Goal: Transaction & Acquisition: Purchase product/service

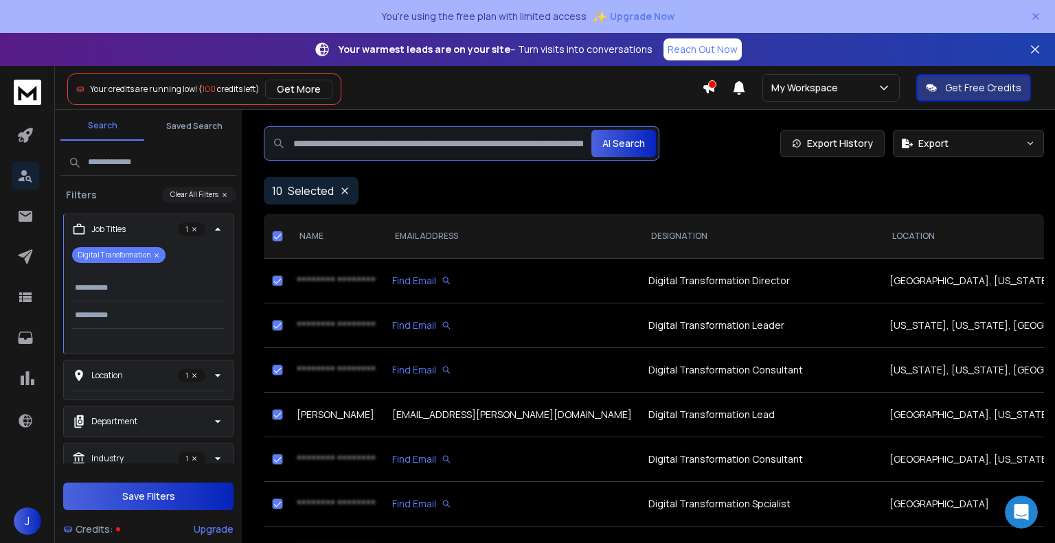
scroll to position [161, 815]
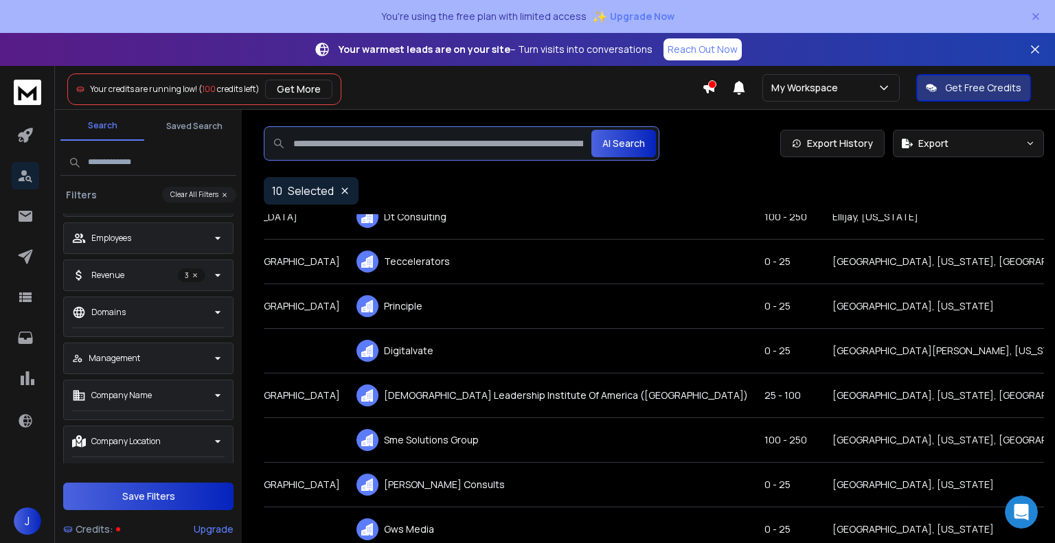
click at [690, 46] on p "Reach Out Now" at bounding box center [703, 50] width 70 height 14
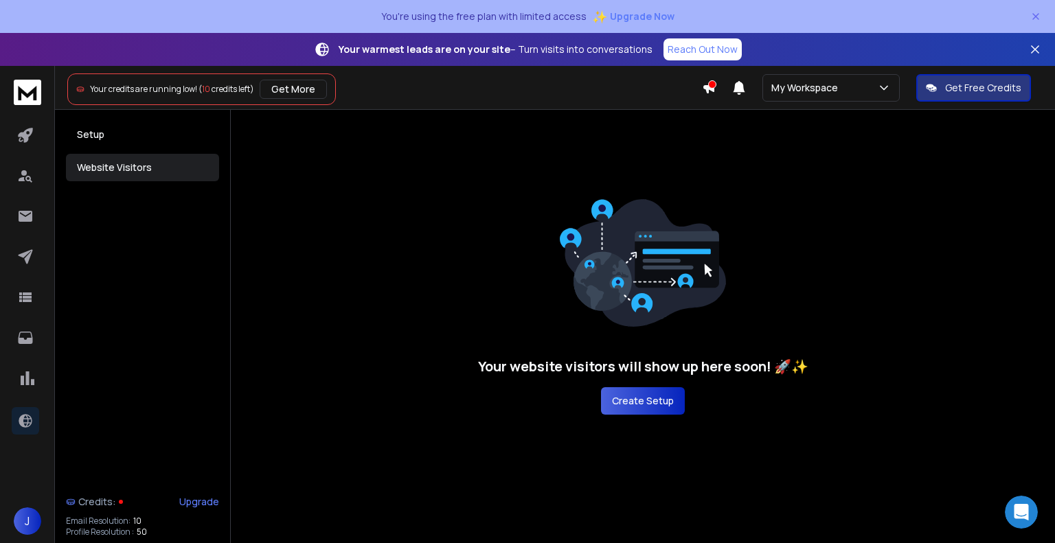
click at [649, 402] on button "Create Setup" at bounding box center [643, 400] width 84 height 27
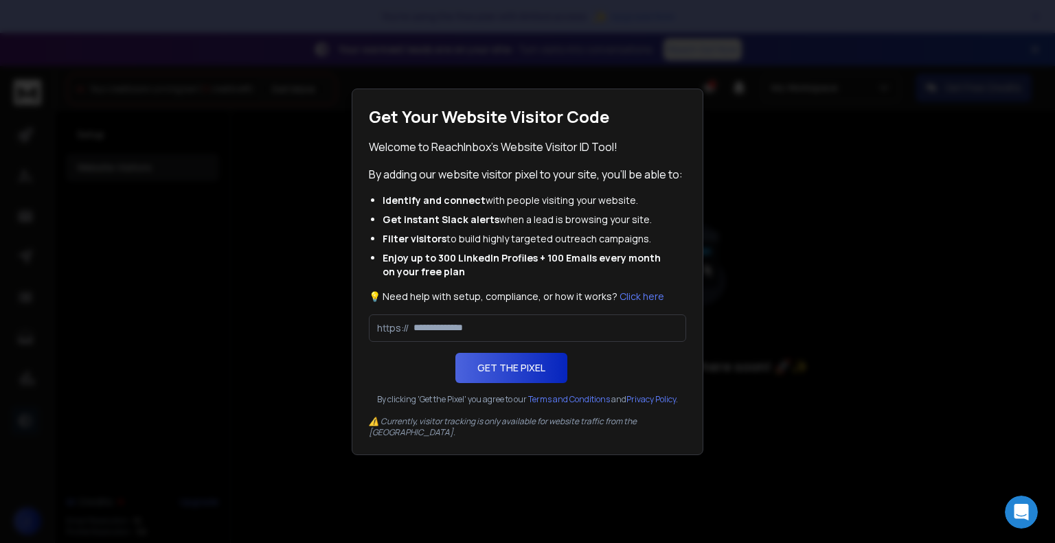
click at [445, 333] on input "text" at bounding box center [527, 328] width 317 height 27
type input "**********"
click at [506, 373] on button "Get the Pixel" at bounding box center [511, 368] width 112 height 30
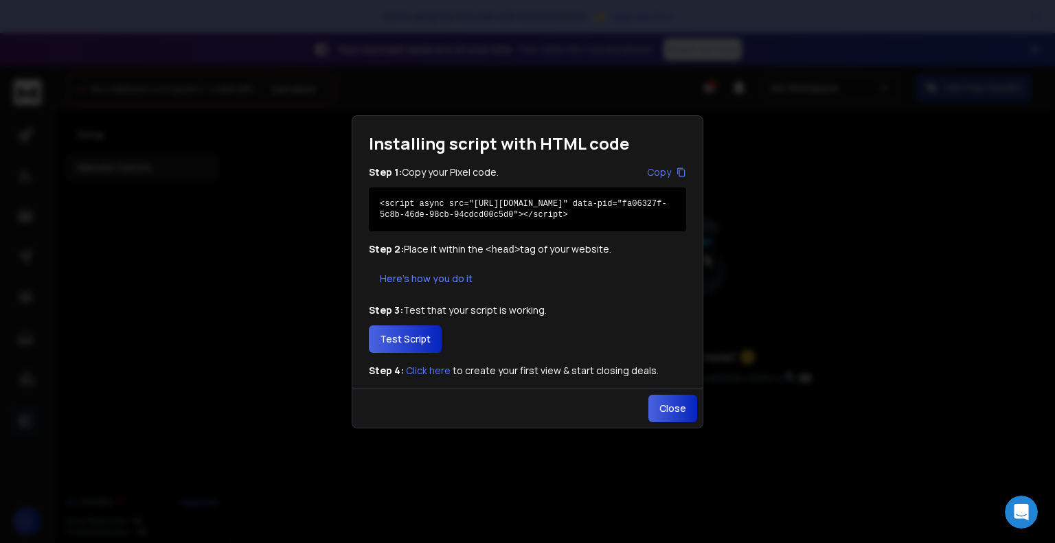
click at [697, 415] on button "Close" at bounding box center [672, 408] width 49 height 27
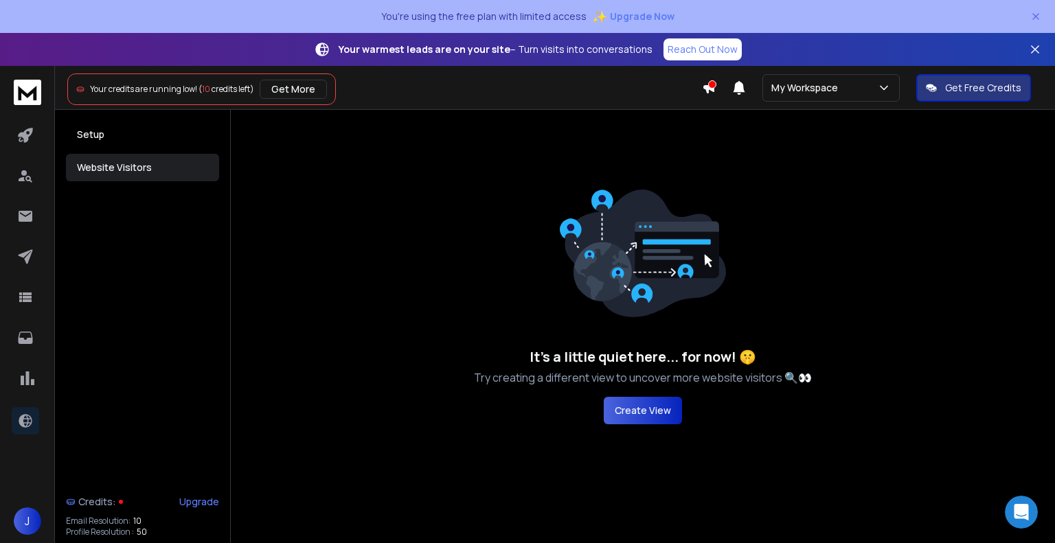
click at [124, 141] on button "Setup" at bounding box center [142, 134] width 153 height 27
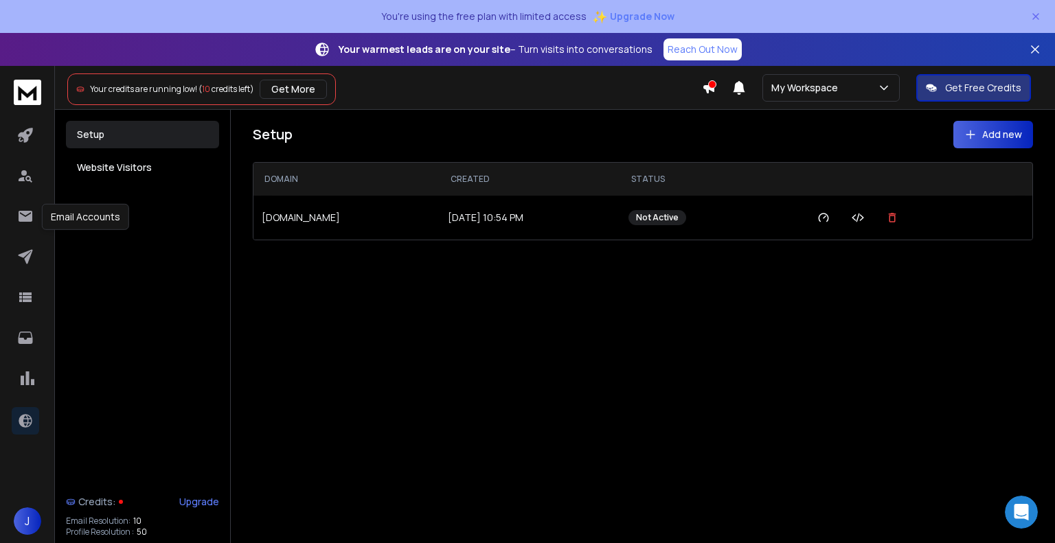
click at [27, 222] on icon at bounding box center [26, 216] width 14 height 11
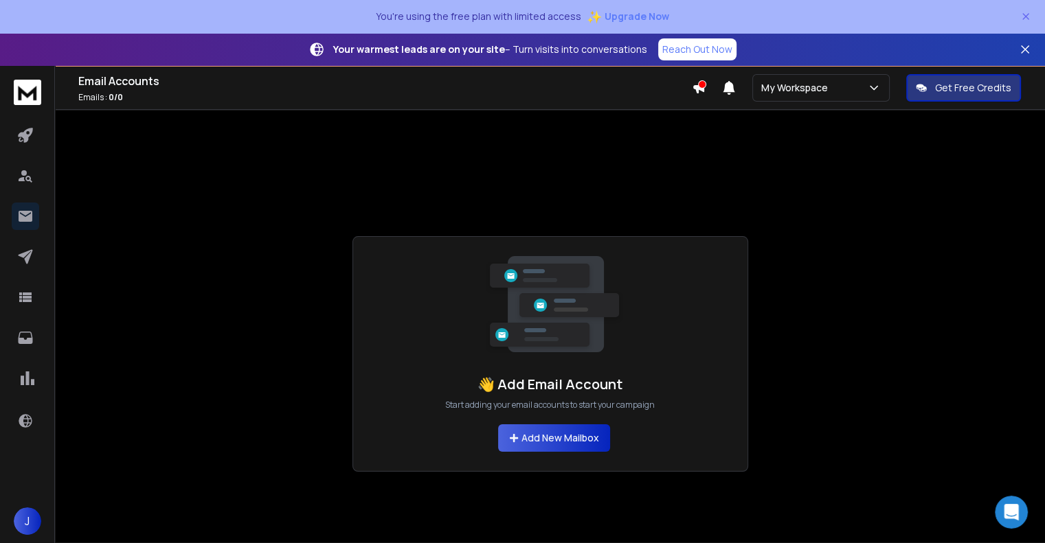
click at [572, 437] on button "Add New Mailbox" at bounding box center [554, 438] width 112 height 27
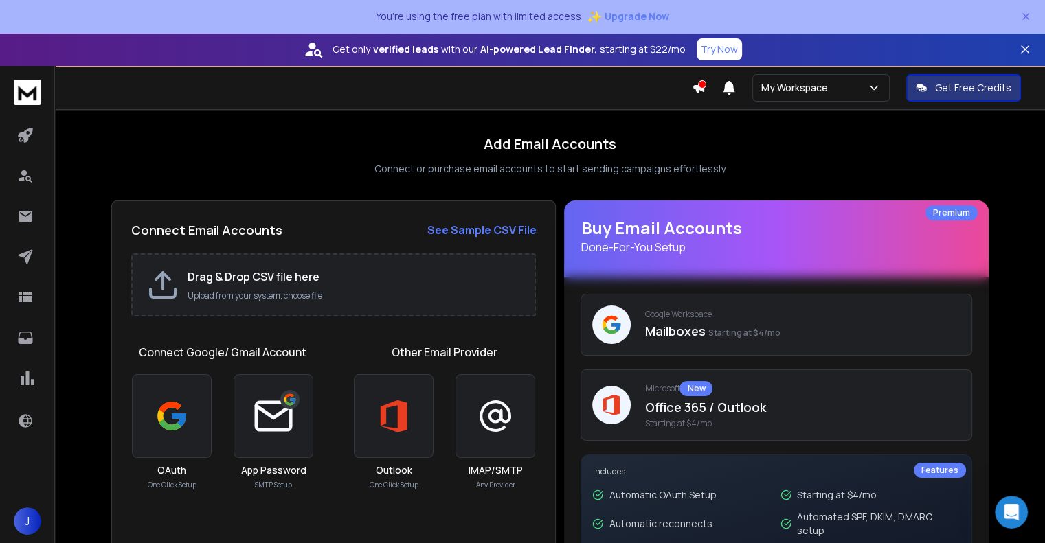
scroll to position [57, 0]
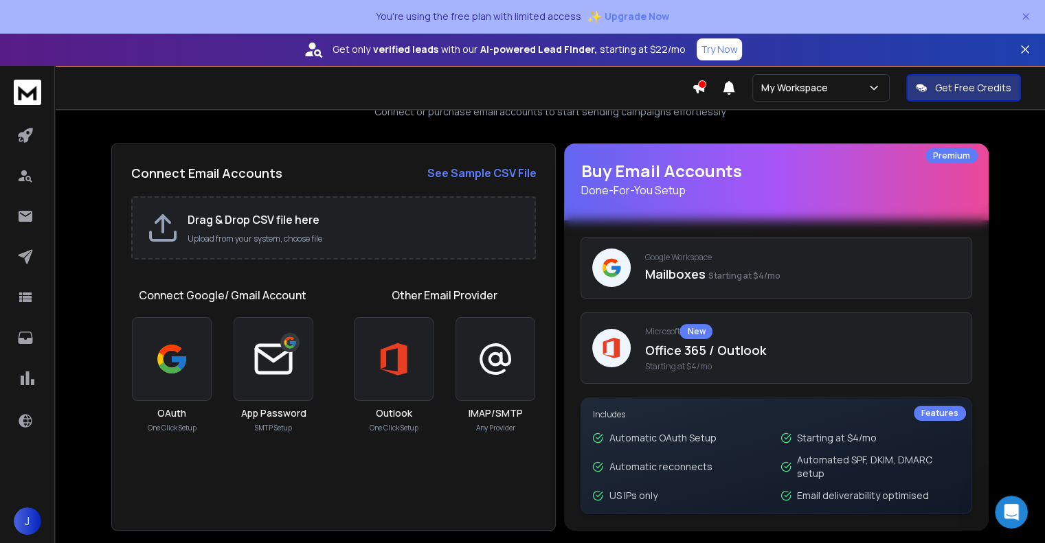
click at [759, 263] on div "Google Workspace Mailboxes Starting at $4/mo" at bounding box center [802, 268] width 316 height 32
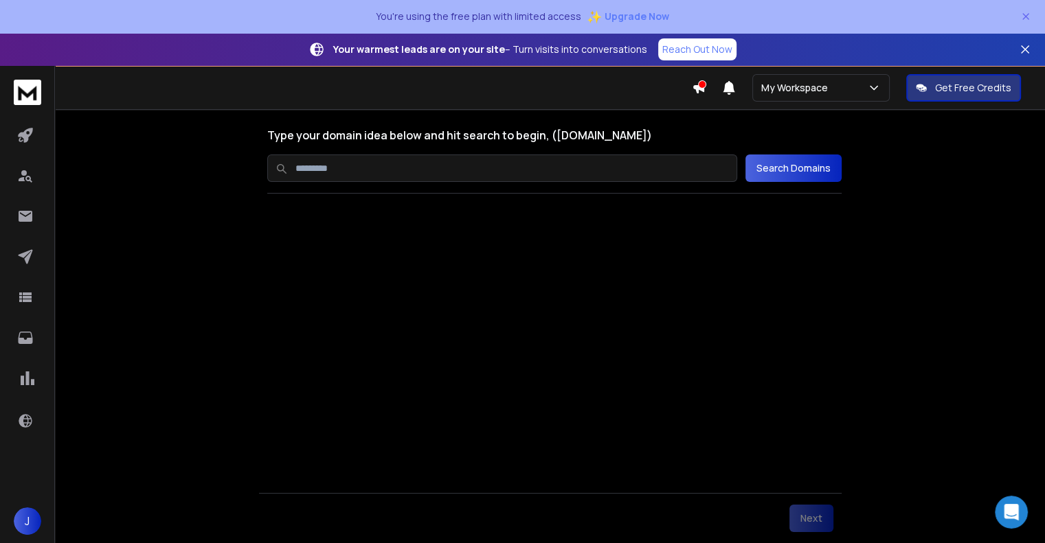
click at [499, 174] on input at bounding box center [502, 168] width 470 height 27
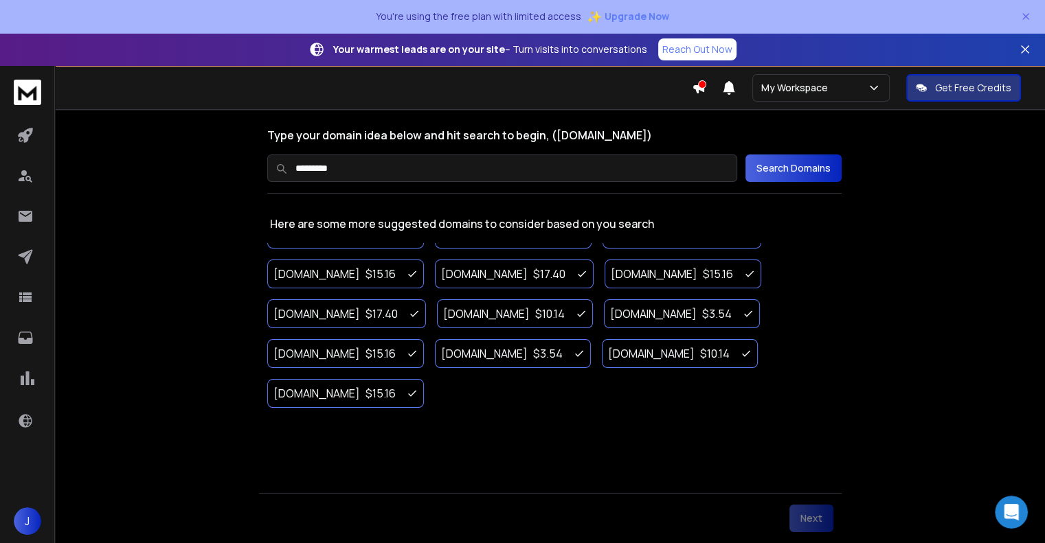
scroll to position [71, 0]
type input "**********"
click at [776, 176] on button "Search Domains" at bounding box center [793, 168] width 96 height 27
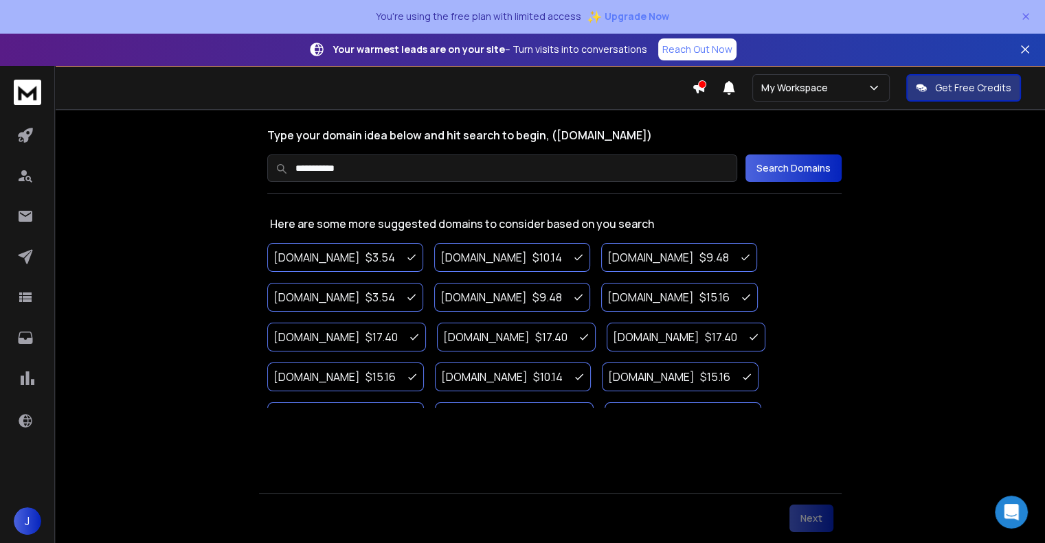
click at [376, 247] on div "[DOMAIN_NAME] $ 3.54" at bounding box center [345, 257] width 156 height 29
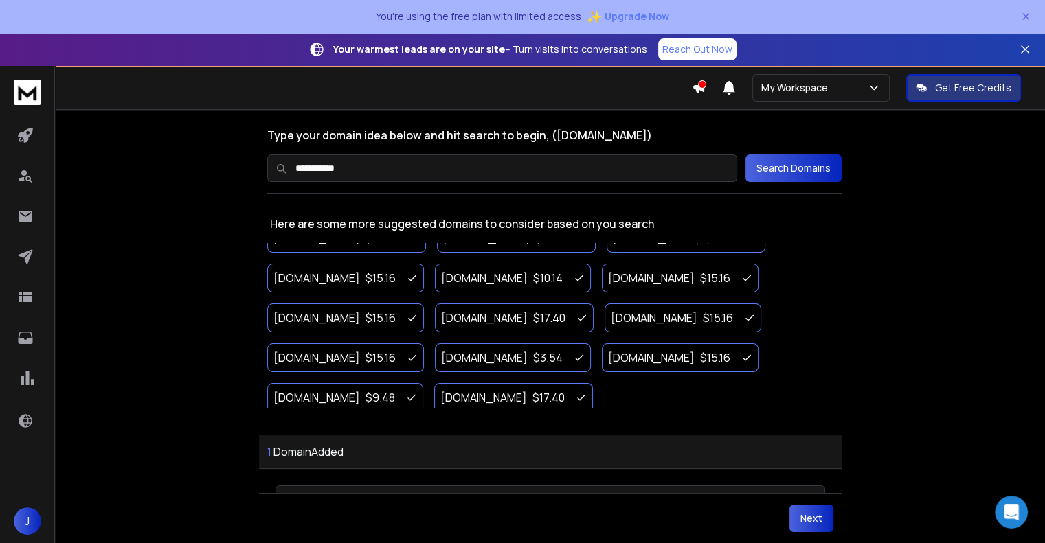
scroll to position [111, 0]
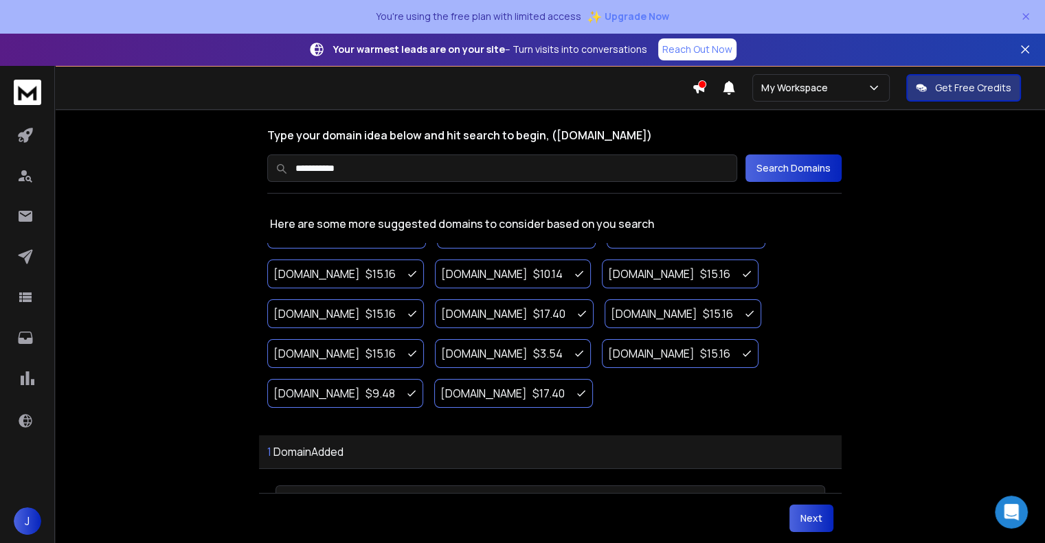
click at [383, 385] on h4 "$ 9.48" at bounding box center [380, 393] width 30 height 16
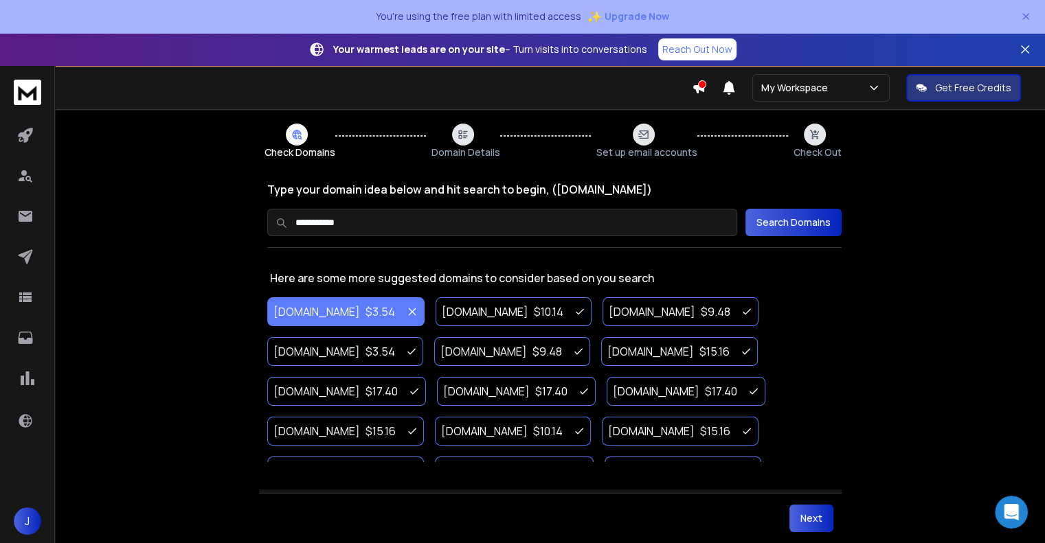
scroll to position [231, 0]
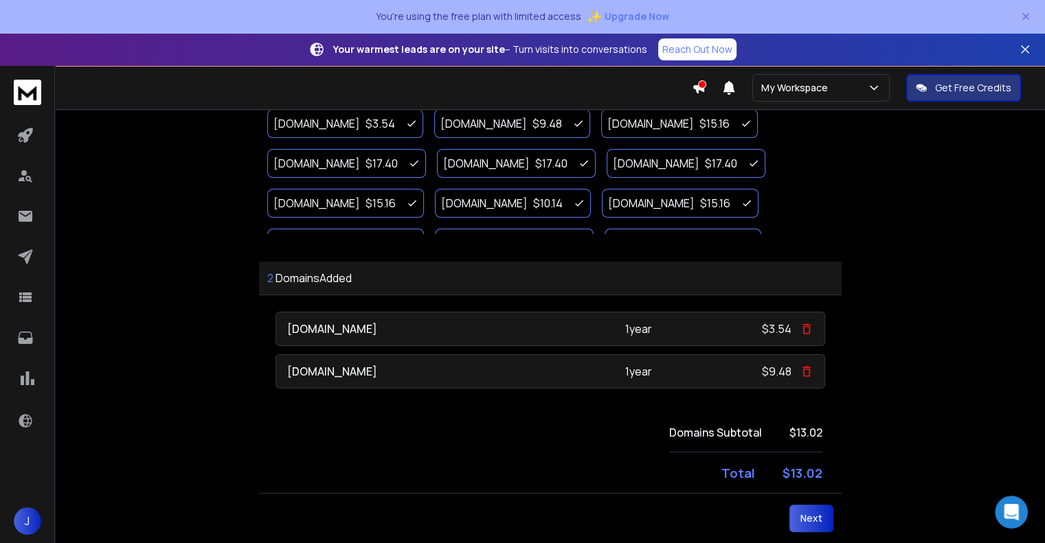
click at [1005, 340] on section "**********" at bounding box center [550, 130] width 990 height 502
click at [698, 160] on h3 "[DOMAIN_NAME]" at bounding box center [656, 163] width 87 height 16
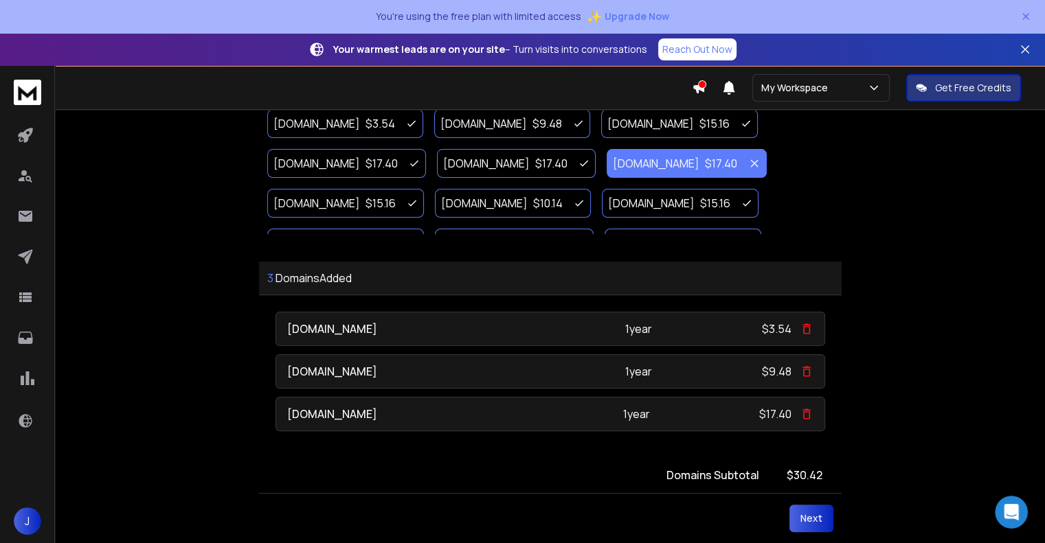
click at [510, 170] on h3 "[DOMAIN_NAME]" at bounding box center [486, 163] width 87 height 16
